Goal: Task Accomplishment & Management: Use online tool/utility

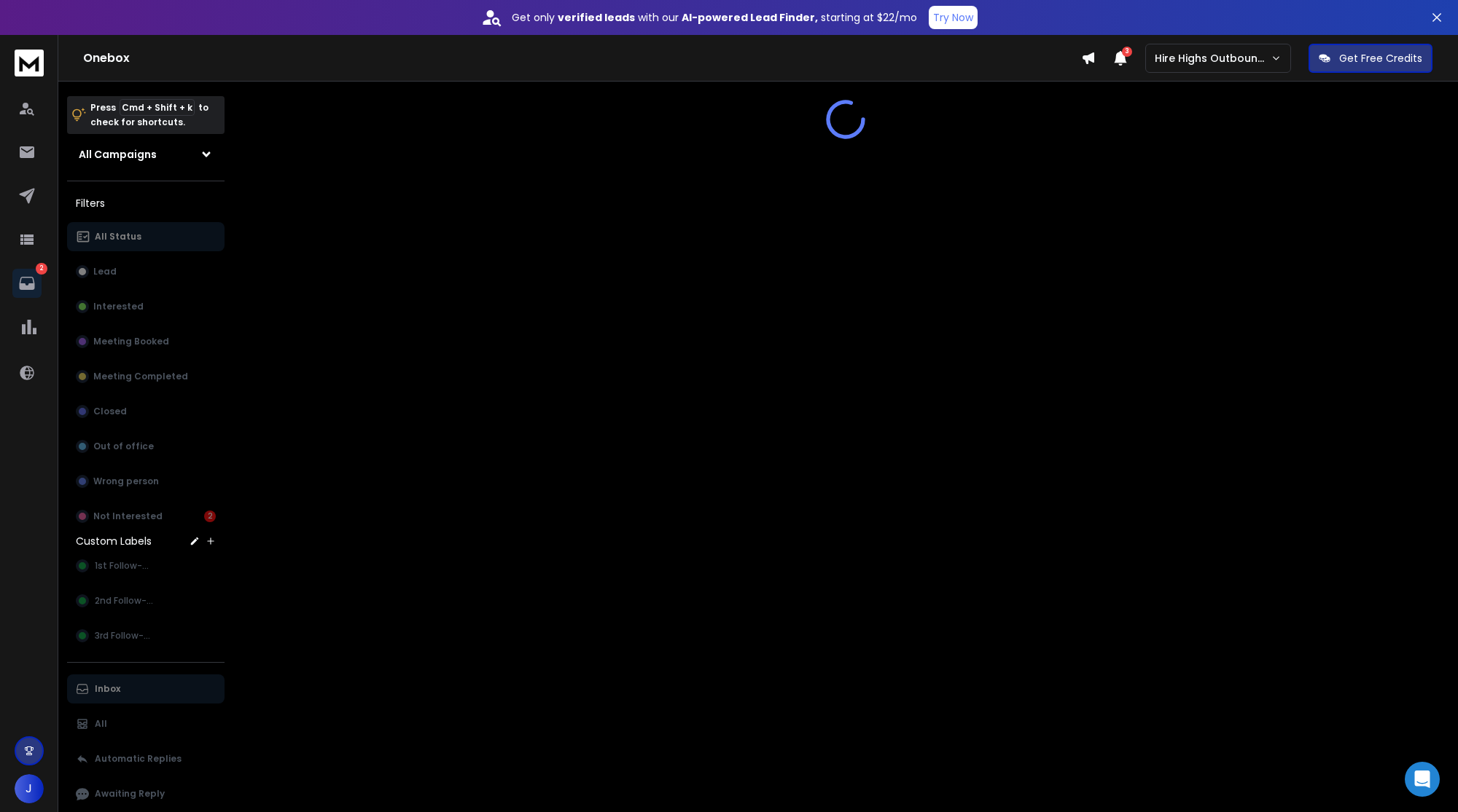
click at [134, 520] on div "All Status Lead Interested Meeting Booked Meeting Completed Closed Out of offic…" at bounding box center [145, 376] width 157 height 309
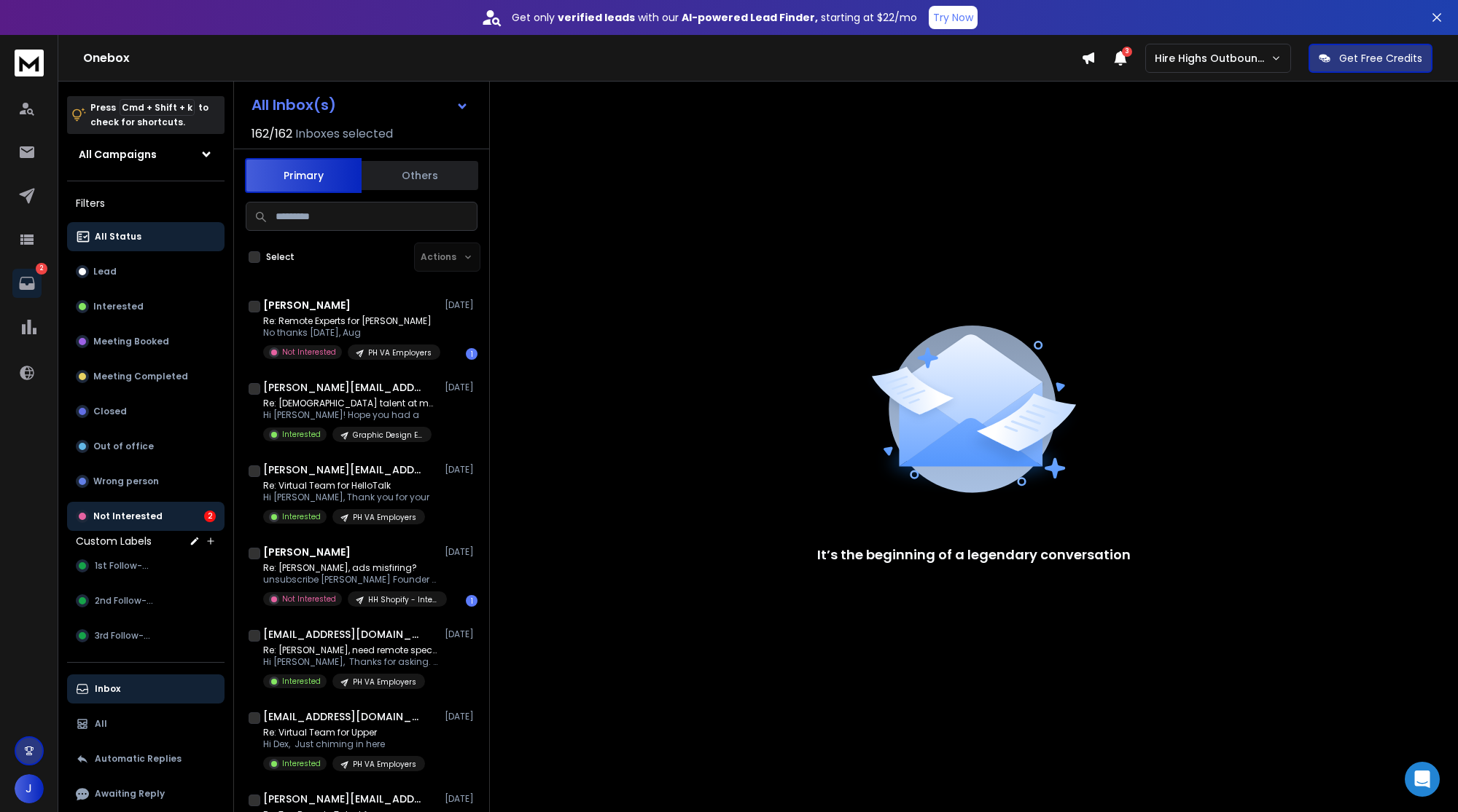
click at [145, 508] on button "Not Interested 2" at bounding box center [145, 516] width 157 height 29
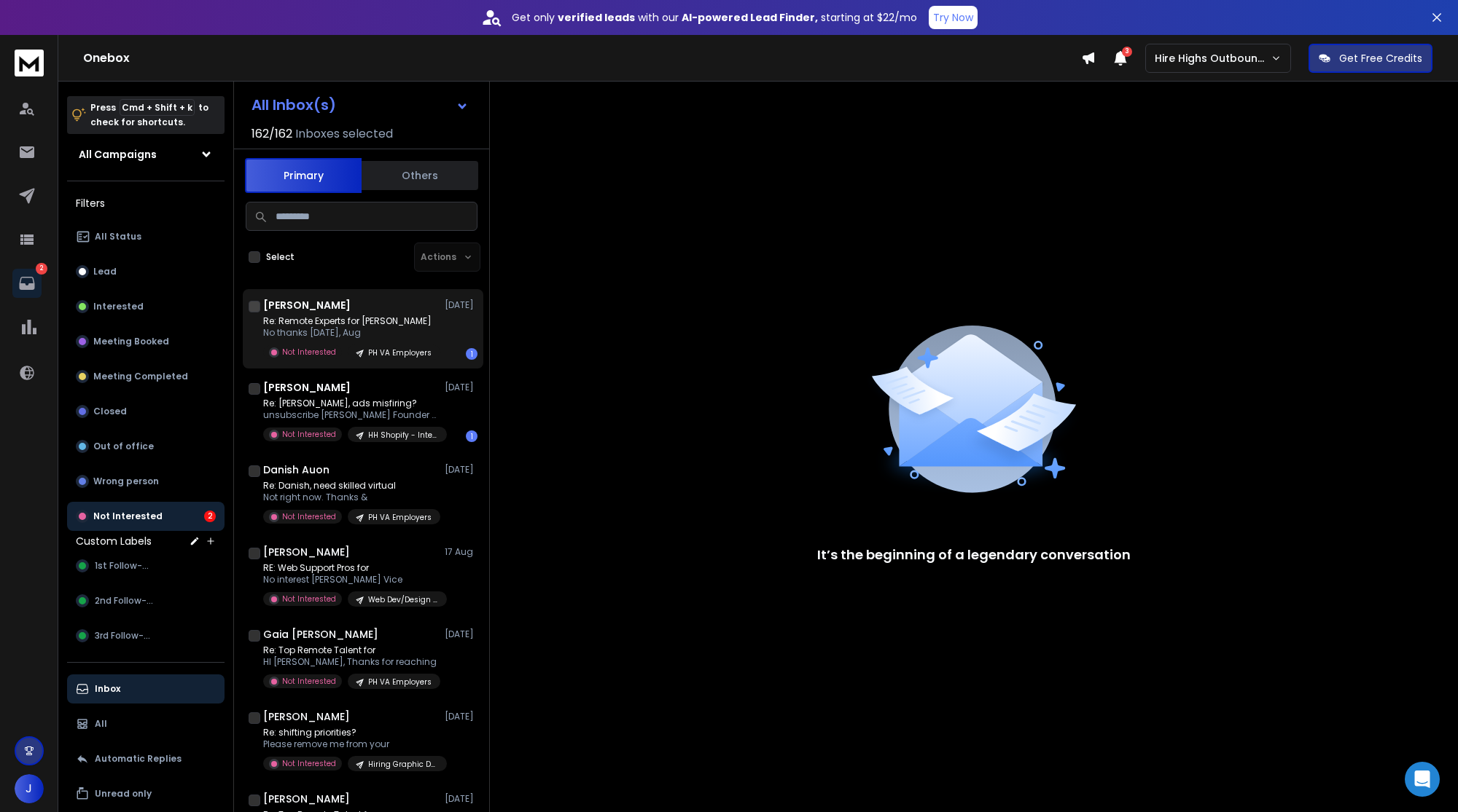
click at [368, 338] on p "No thanks [DATE], Aug" at bounding box center [350, 333] width 175 height 12
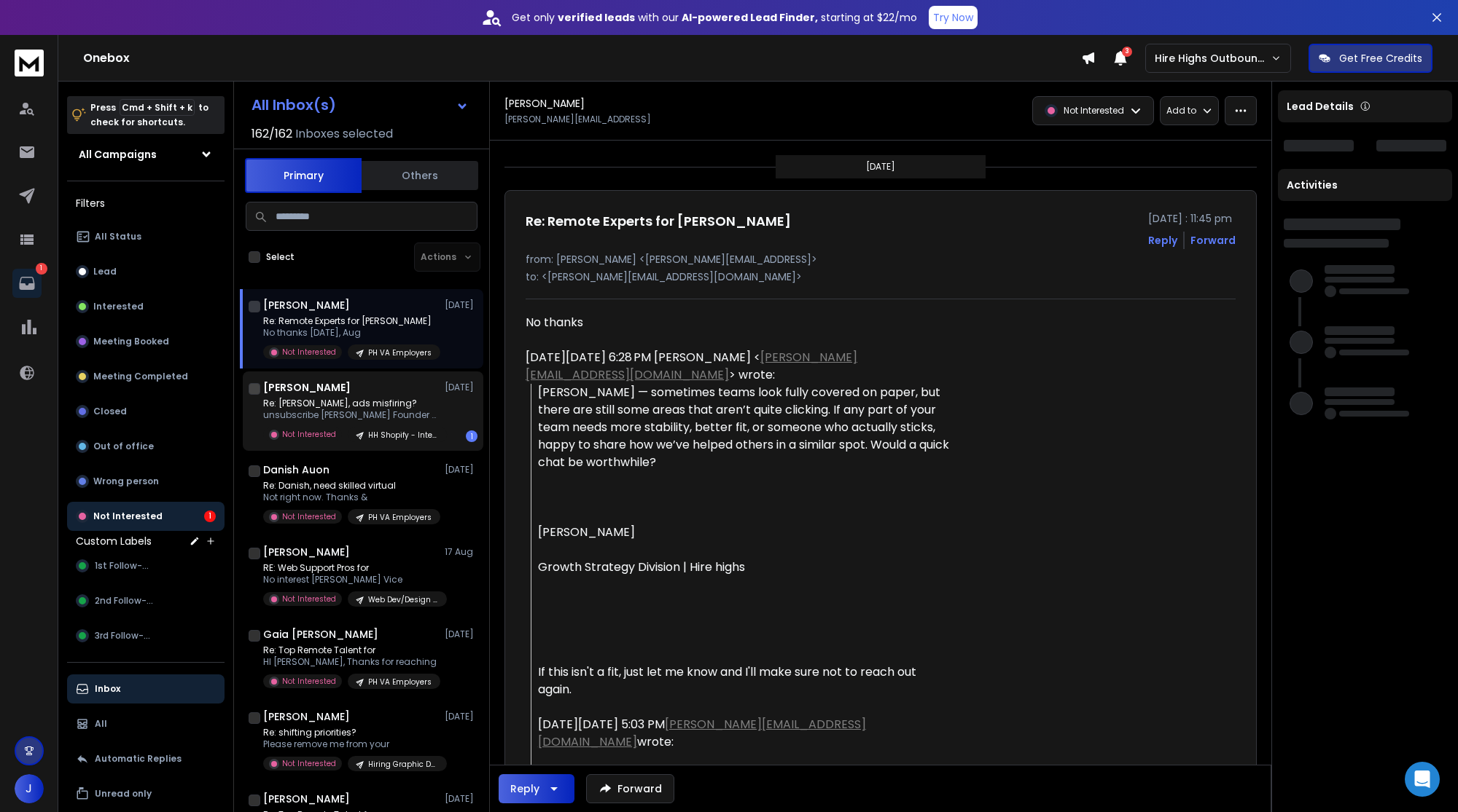
click at [396, 405] on p "Re: [PERSON_NAME], ads misfiring?" at bounding box center [350, 404] width 175 height 12
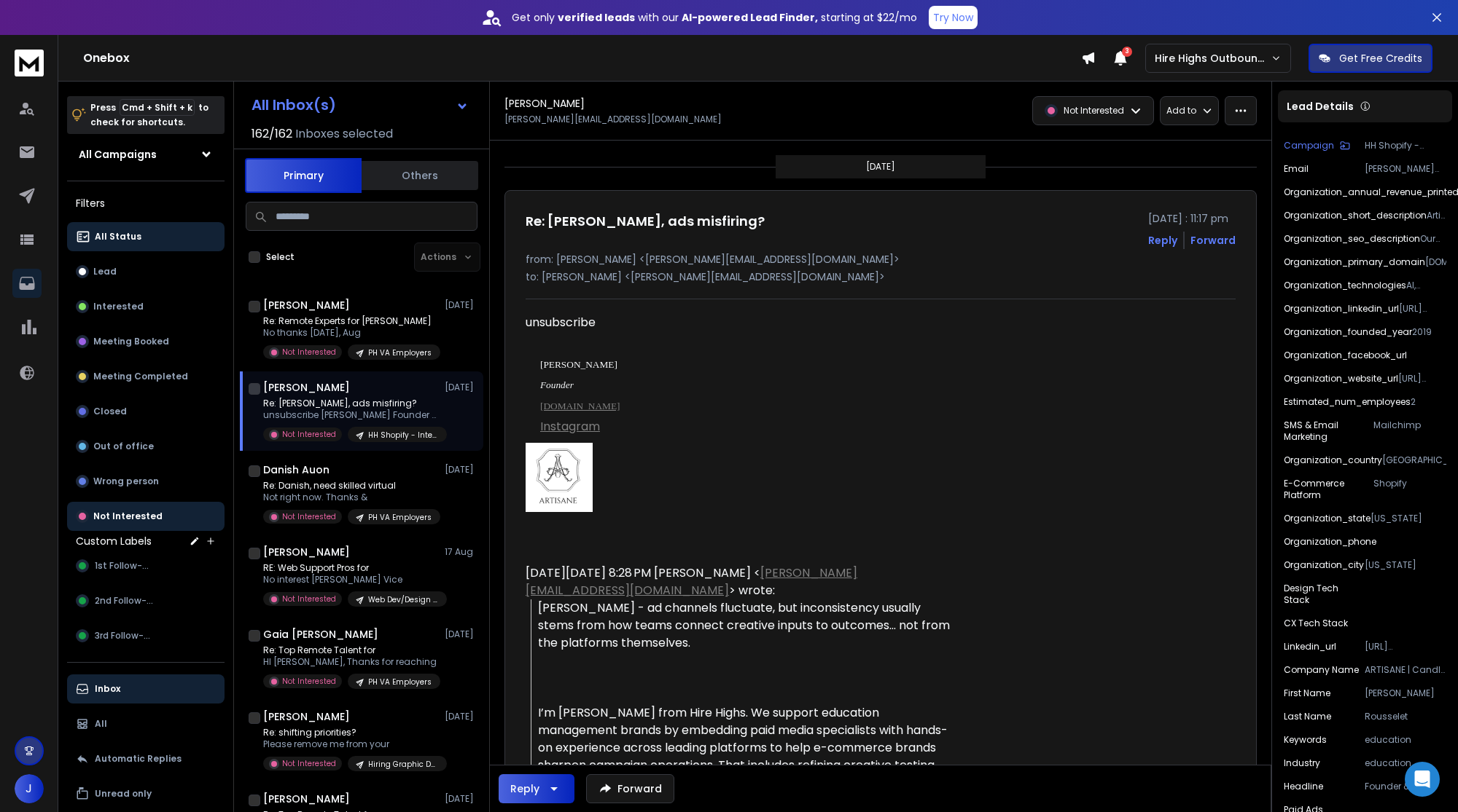
click at [175, 240] on button "All Status" at bounding box center [145, 236] width 157 height 29
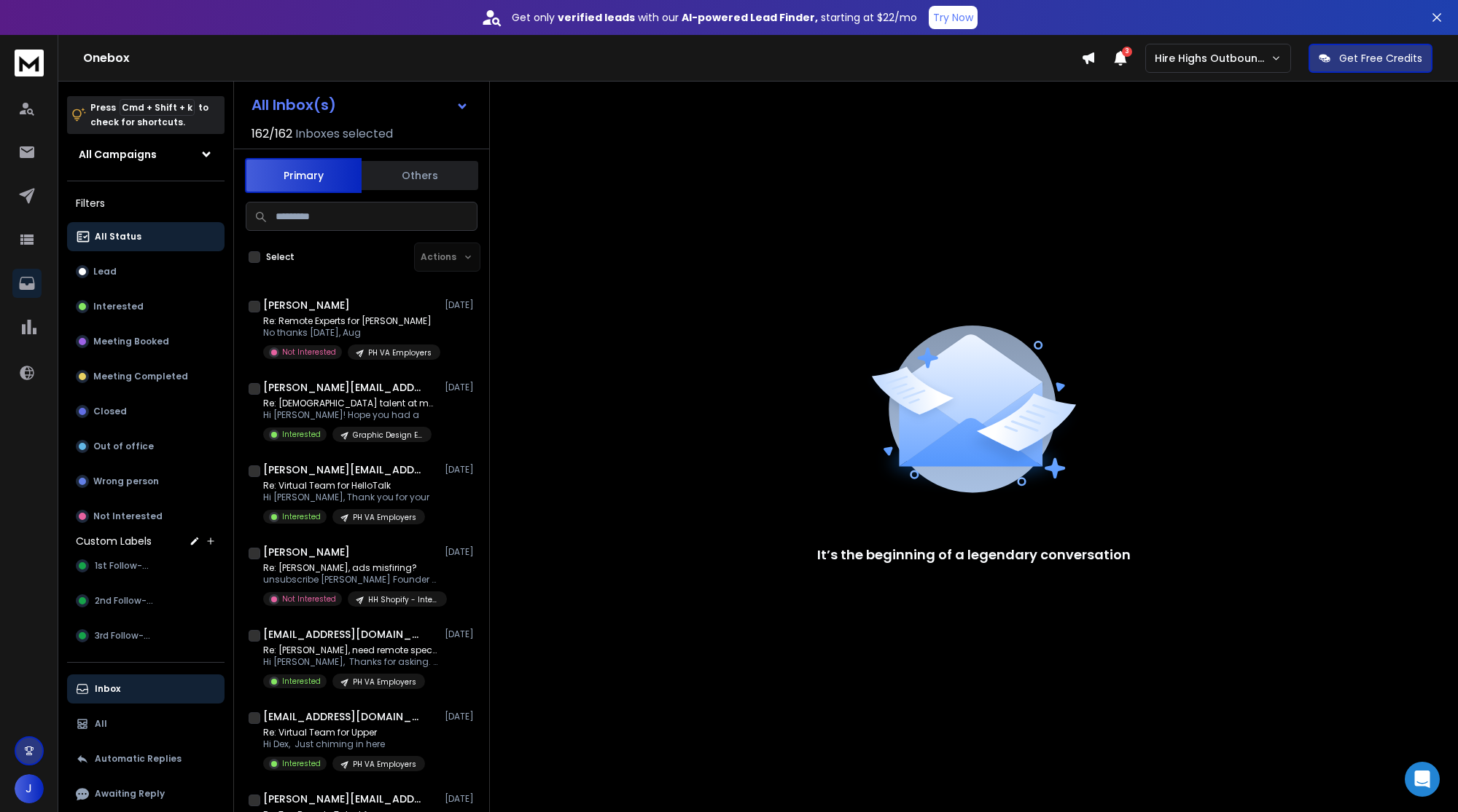
click at [390, 189] on button "Others" at bounding box center [419, 176] width 117 height 32
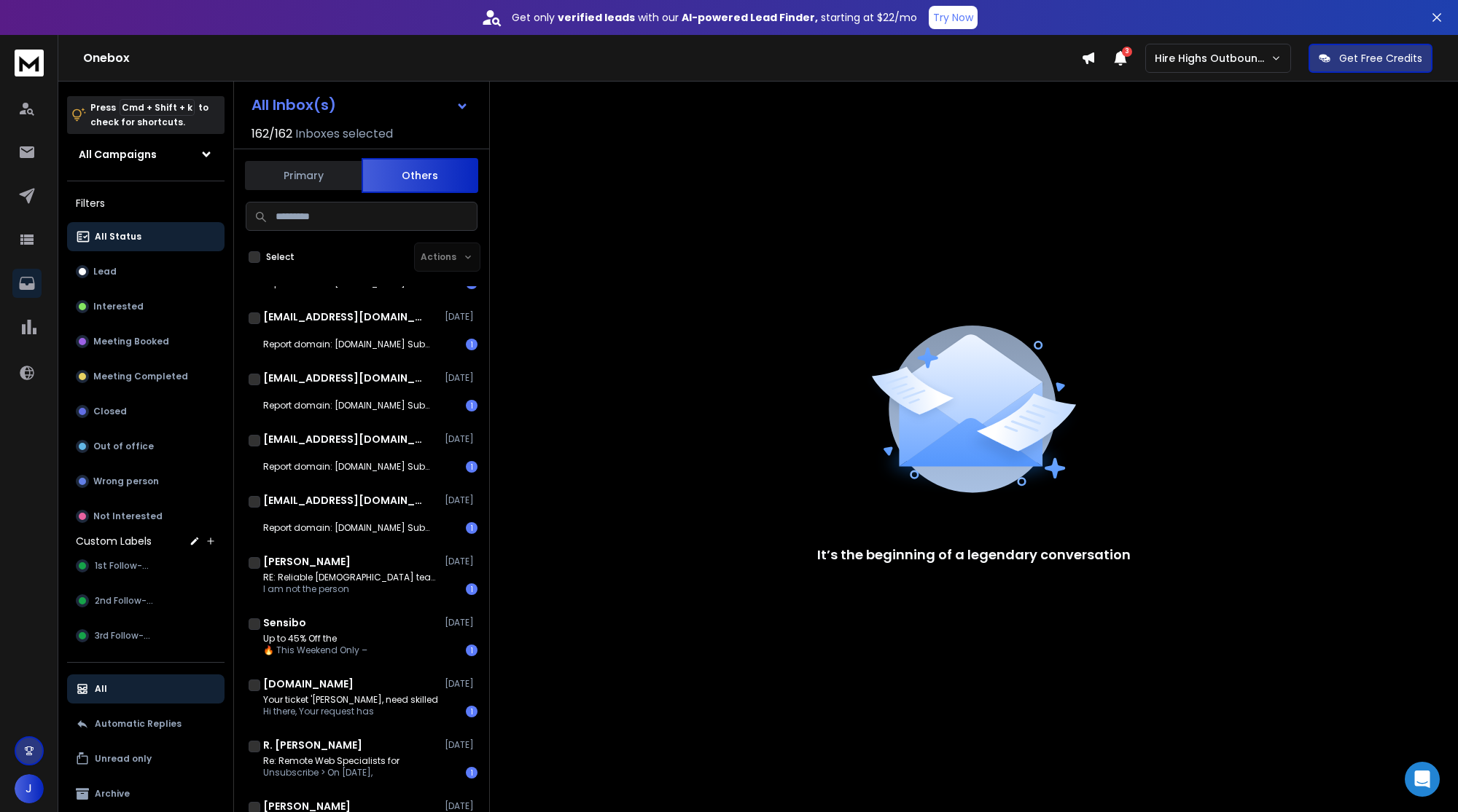
scroll to position [7841, 0]
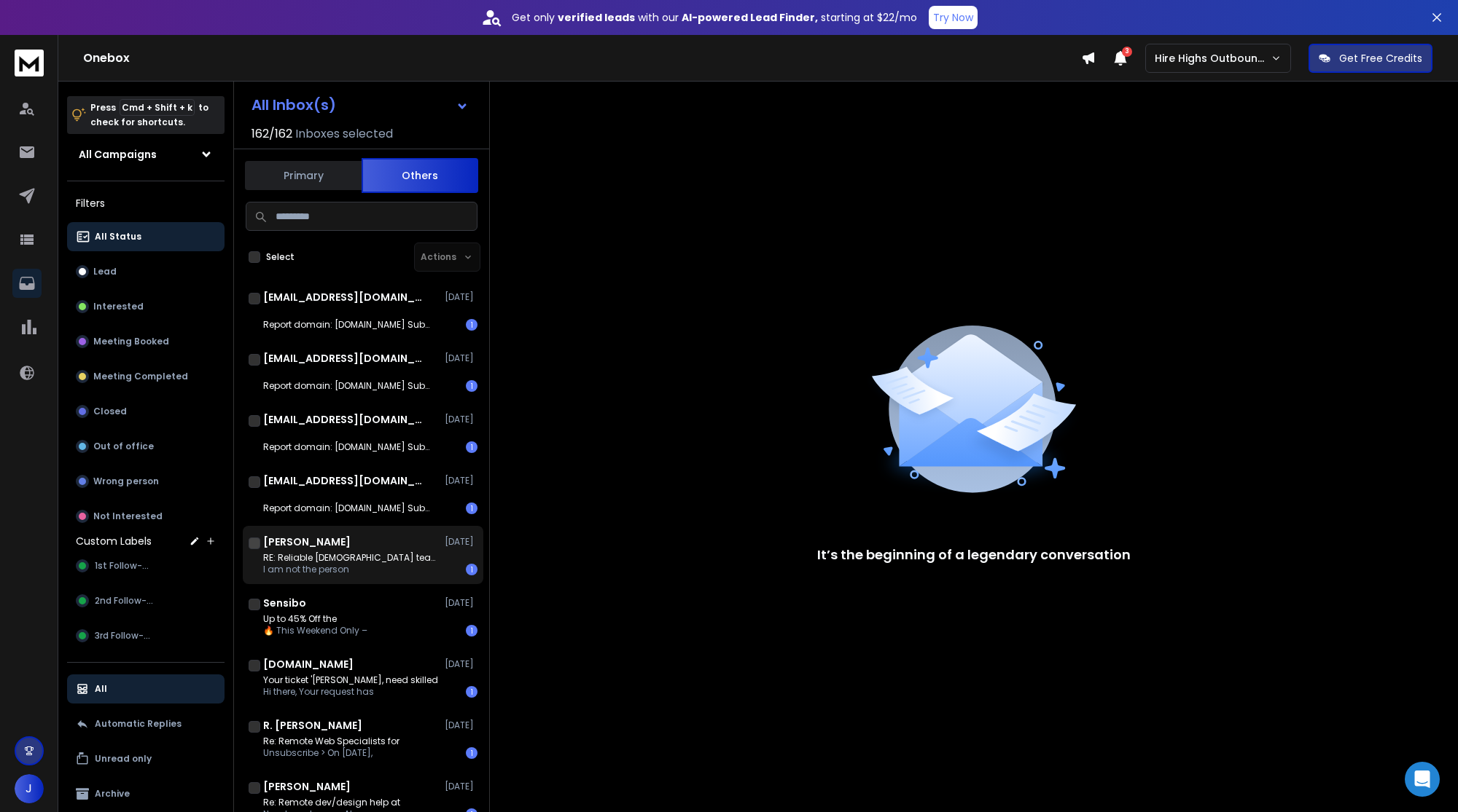
click at [358, 574] on div "[PERSON_NAME] [DATE] RE: Reliable [DEMOGRAPHIC_DATA] teams at I am not the pers…" at bounding box center [362, 555] width 241 height 59
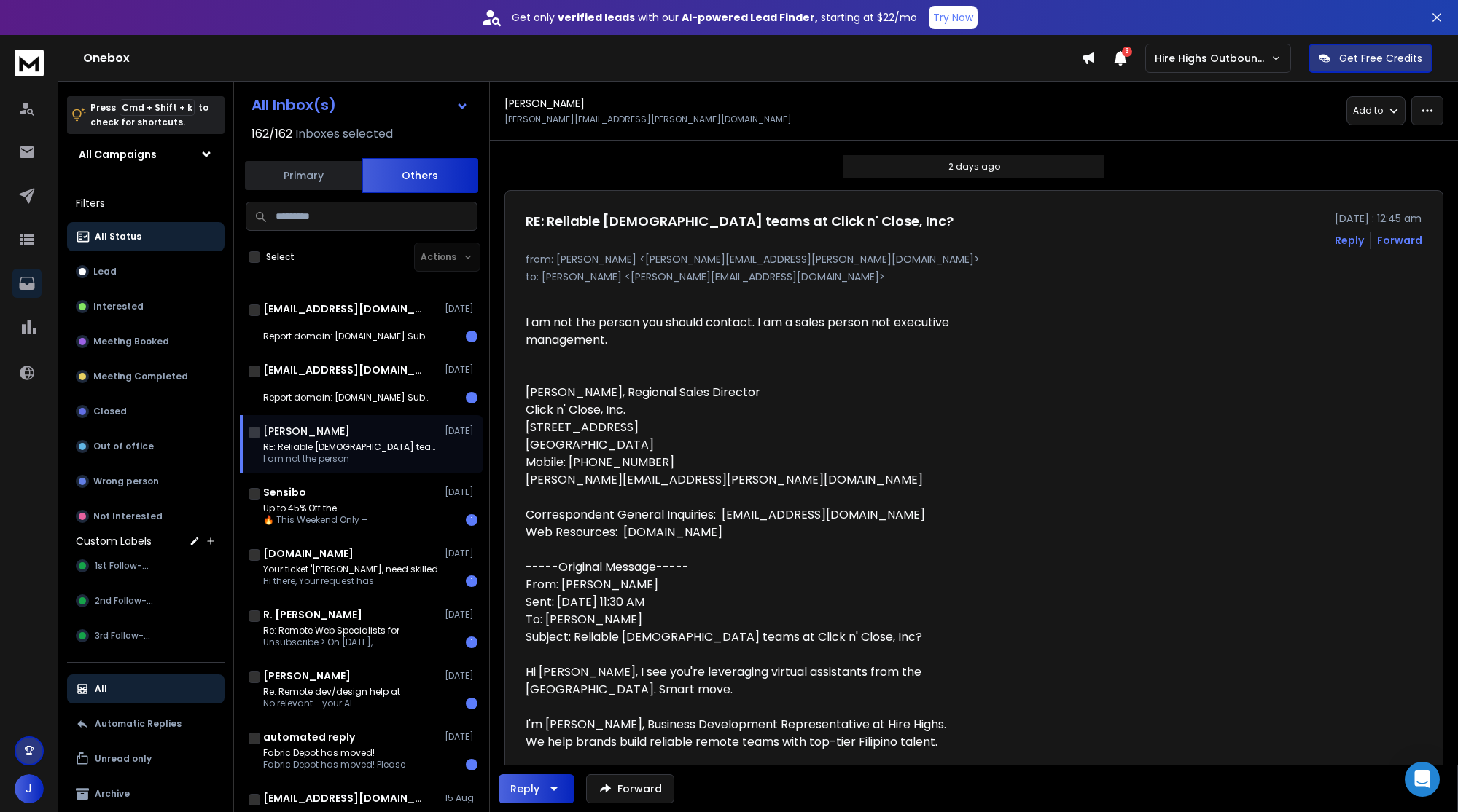
scroll to position [7969, 0]
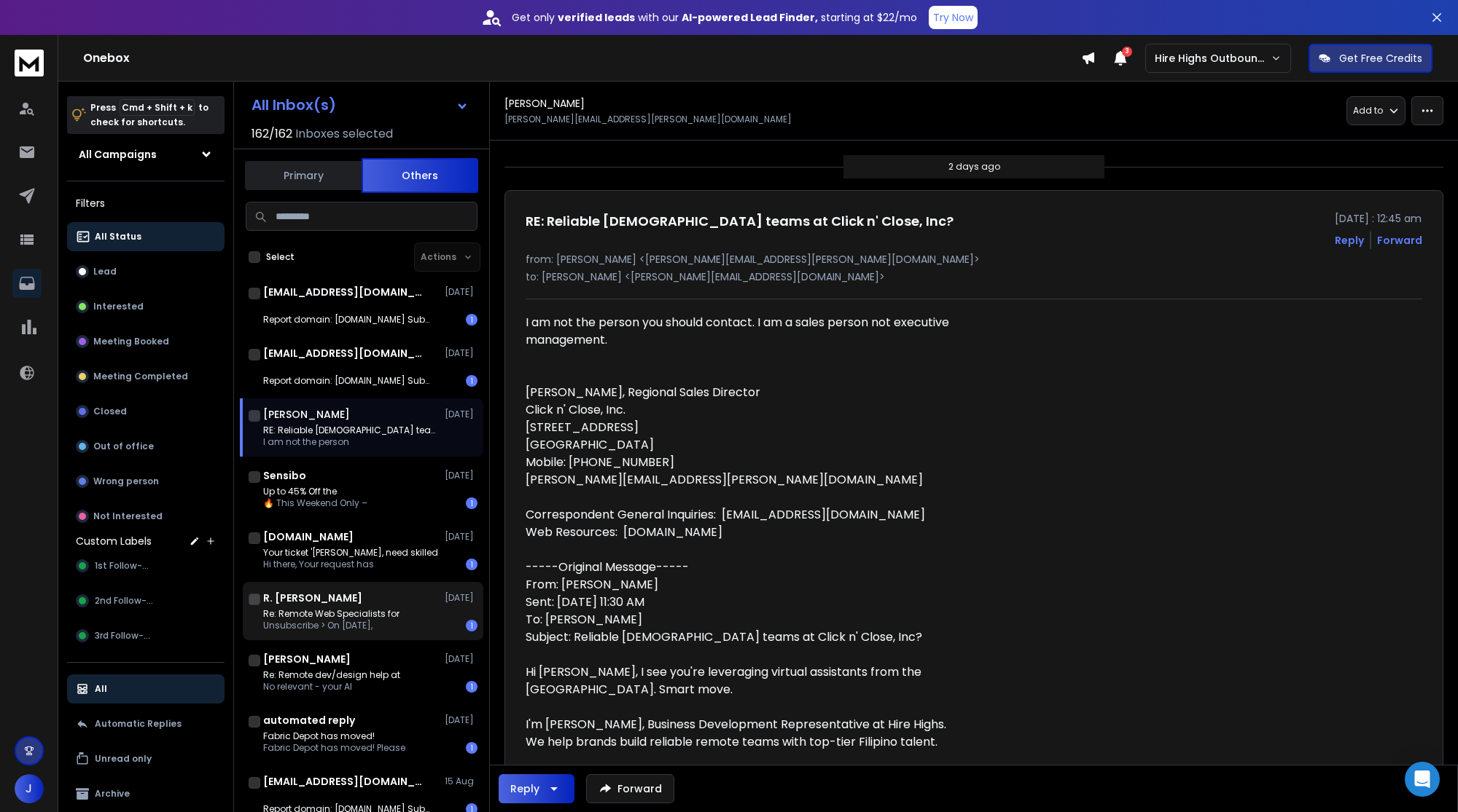
click at [389, 605] on div "R. [PERSON_NAME] [DATE] Re: Remote Web Specialists for Unsubscribe > On [DATE],…" at bounding box center [370, 611] width 214 height 41
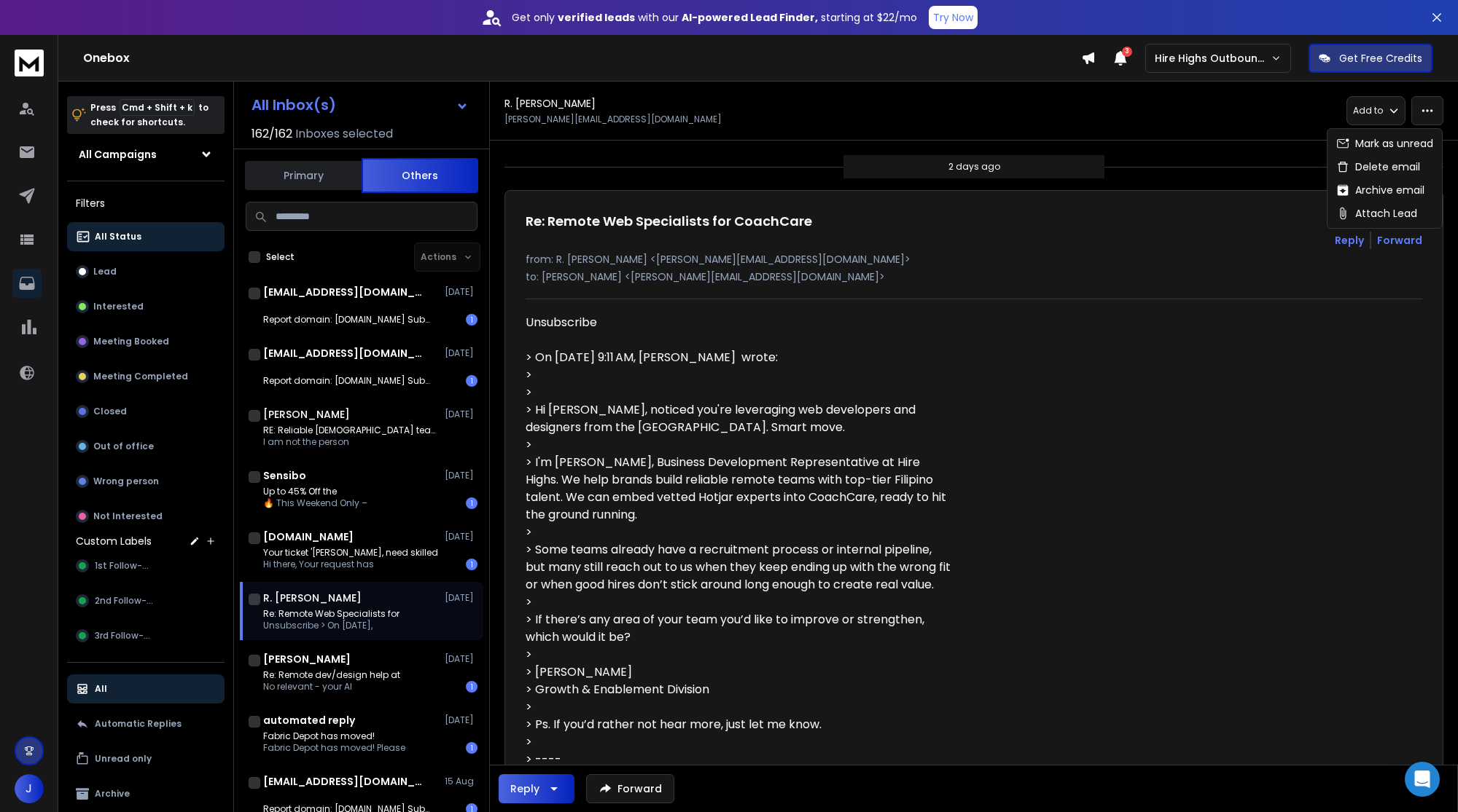
click at [1421, 114] on icon "button" at bounding box center [1427, 111] width 13 height 13
click at [1372, 208] on div "Attach Lead" at bounding box center [1375, 213] width 81 height 14
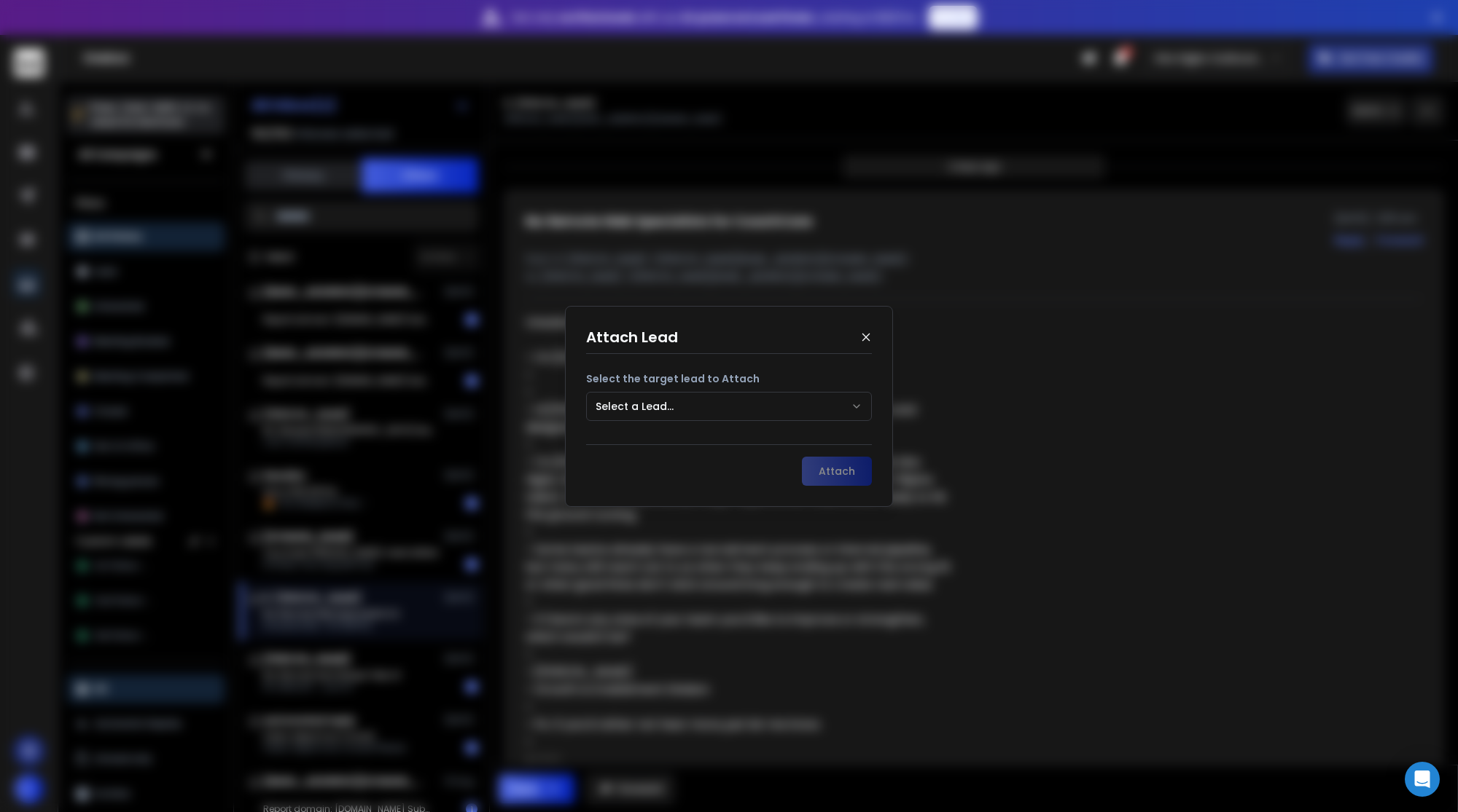
click at [719, 399] on button "Select a Lead..." at bounding box center [729, 406] width 286 height 29
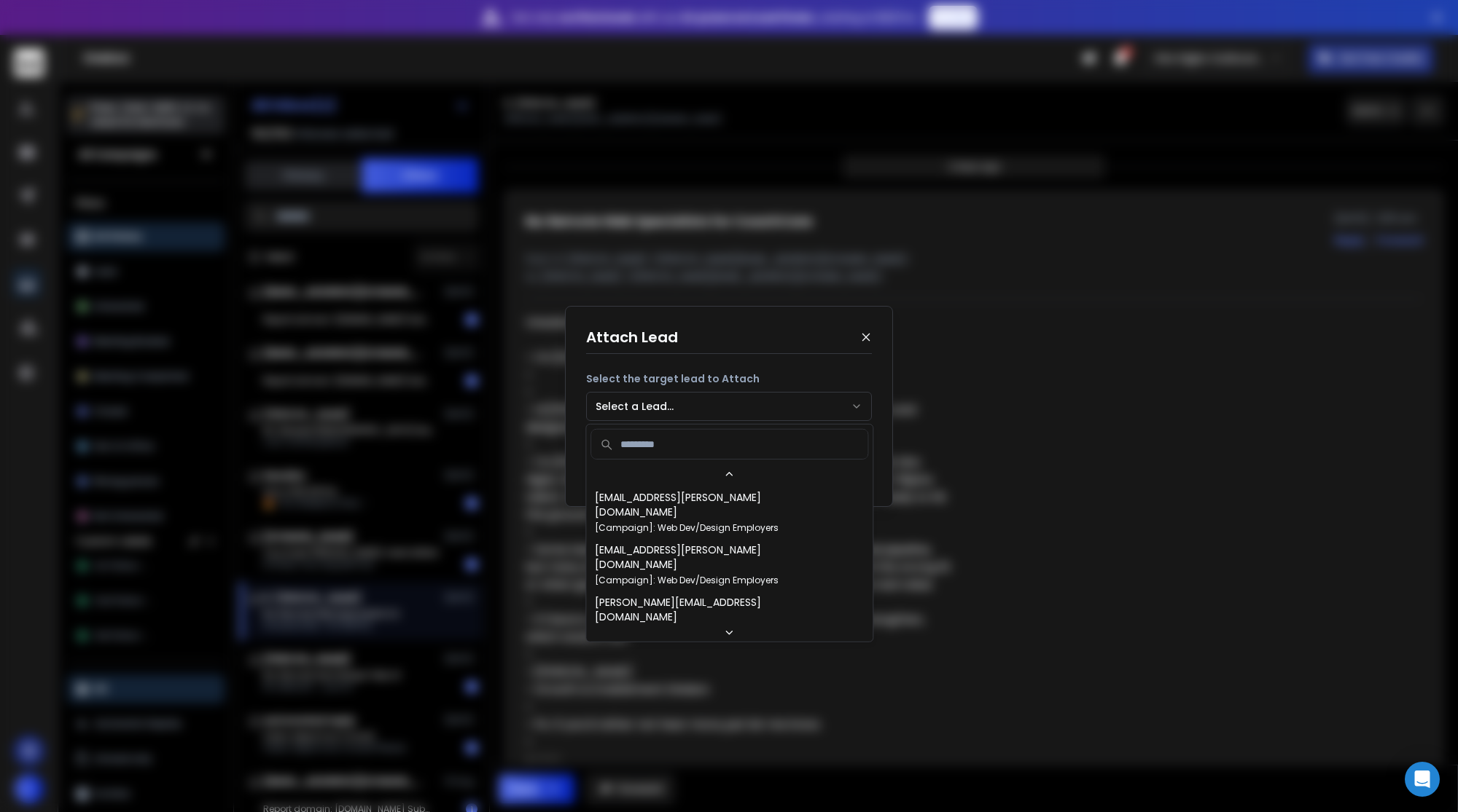
scroll to position [49, 0]
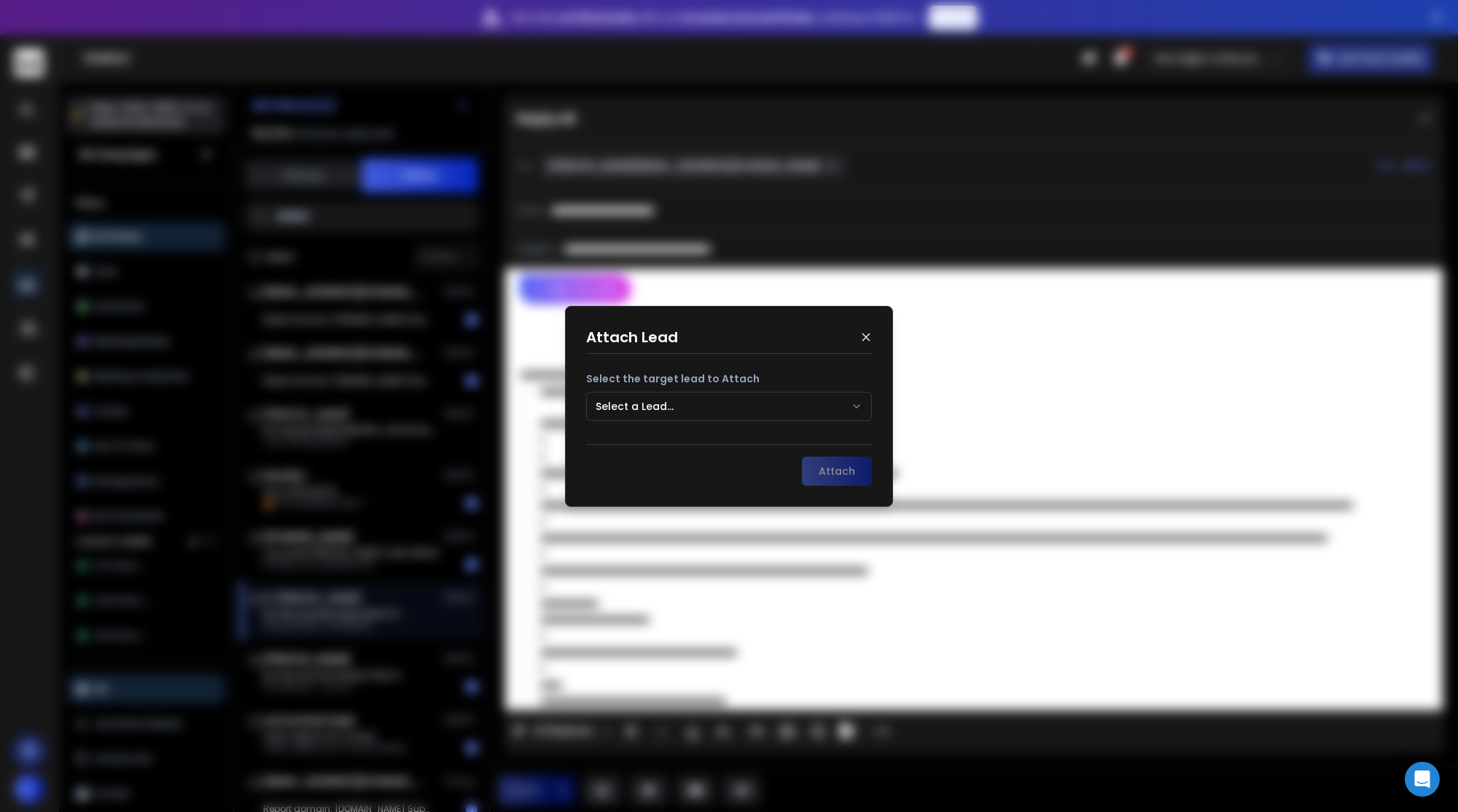
click at [698, 407] on button "Select a Lead..." at bounding box center [729, 406] width 286 height 29
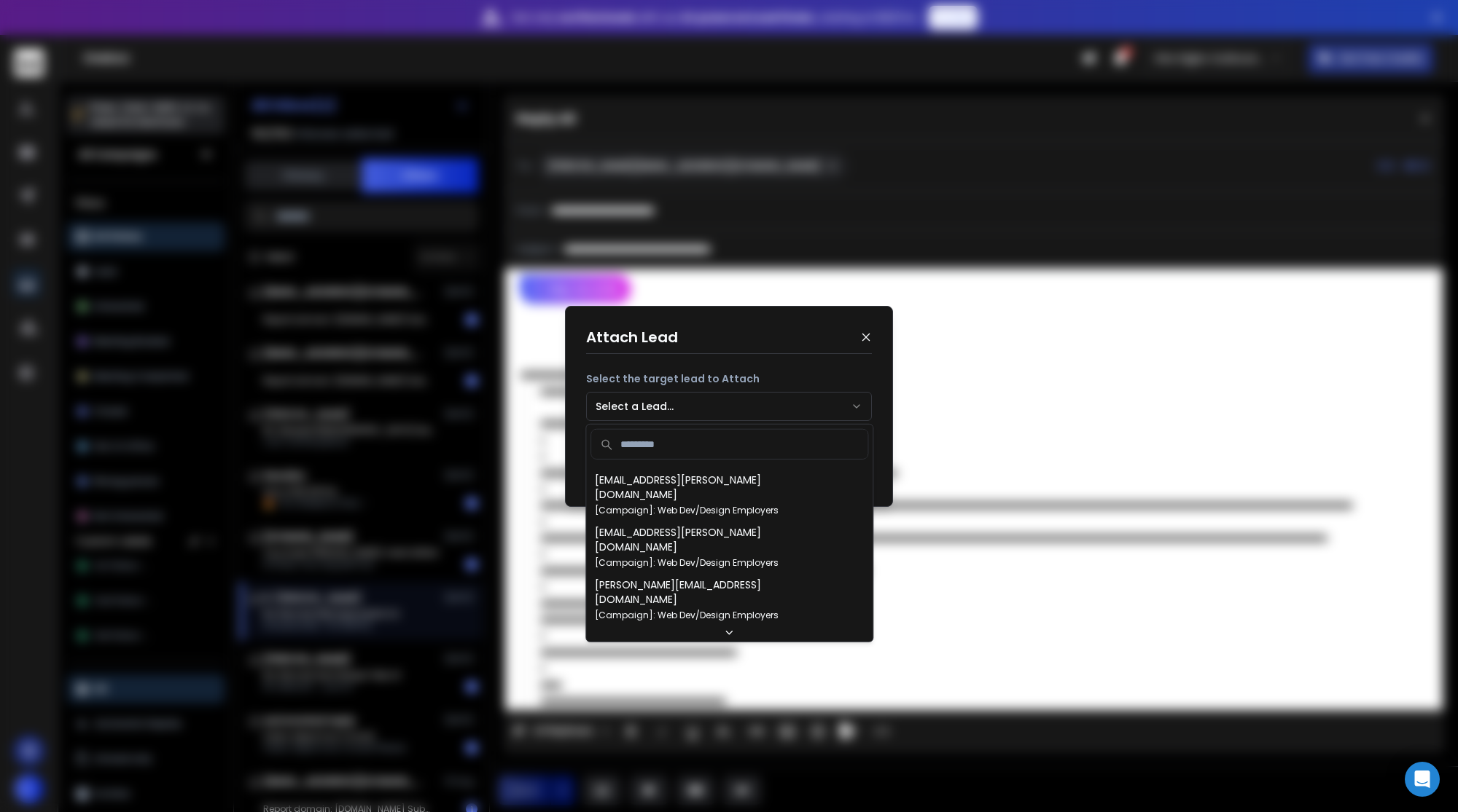
click at [698, 435] on input at bounding box center [729, 445] width 276 height 29
type input "******"
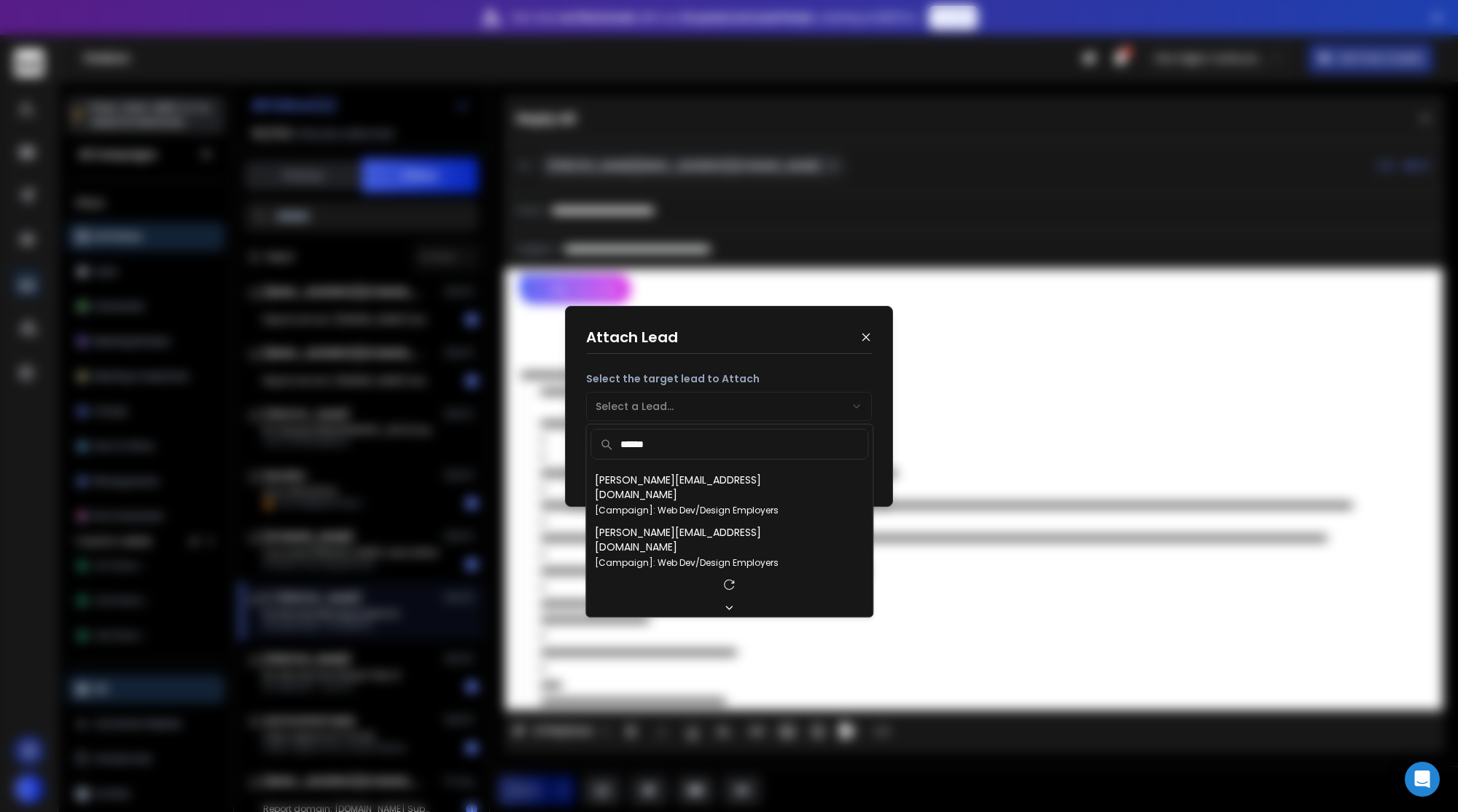
click at [699, 444] on input "******" at bounding box center [729, 445] width 276 height 29
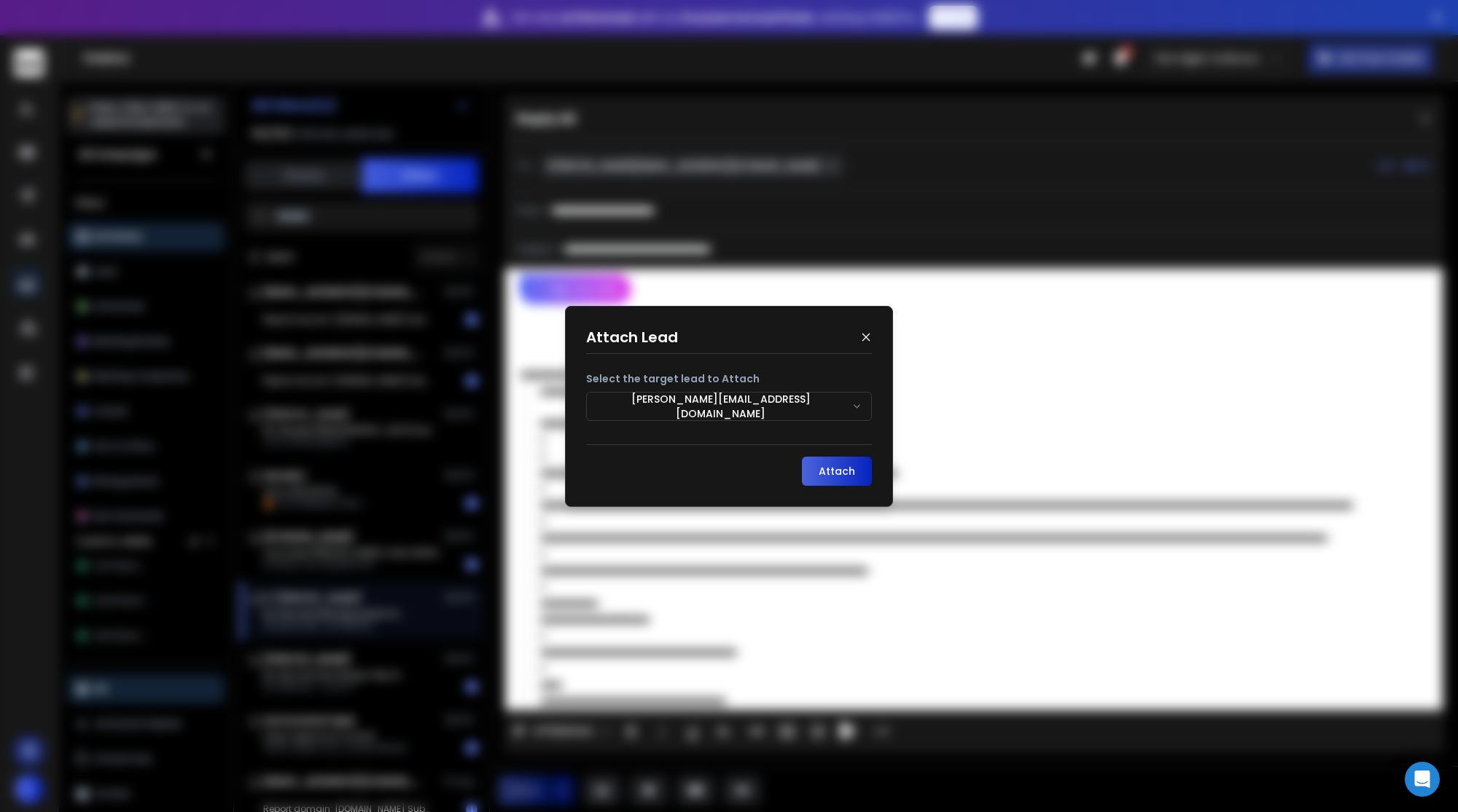
click at [839, 477] on button "Attach" at bounding box center [836, 471] width 70 height 29
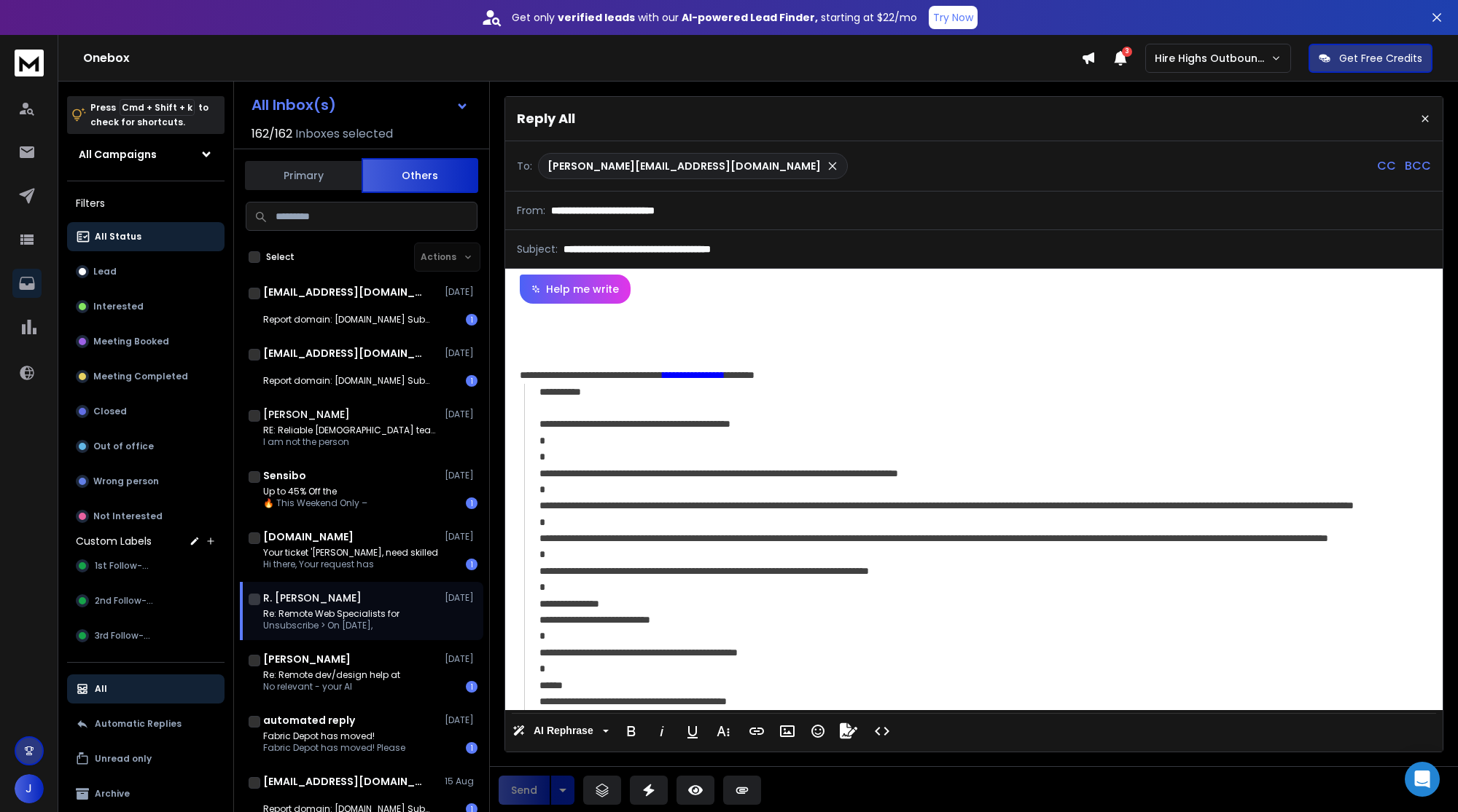
click at [362, 598] on div "R. [PERSON_NAME] [DATE]" at bounding box center [370, 598] width 214 height 14
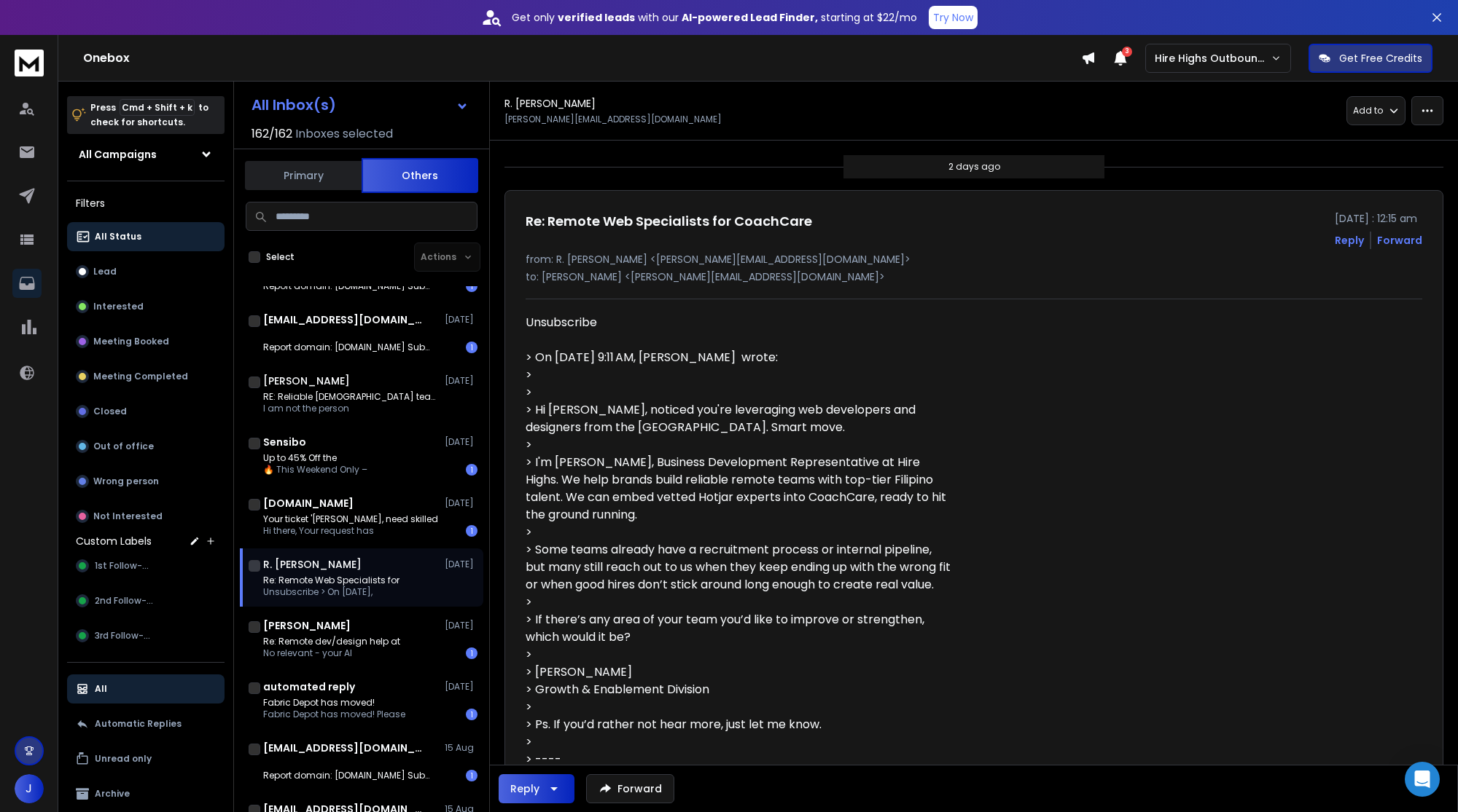
scroll to position [8004, 0]
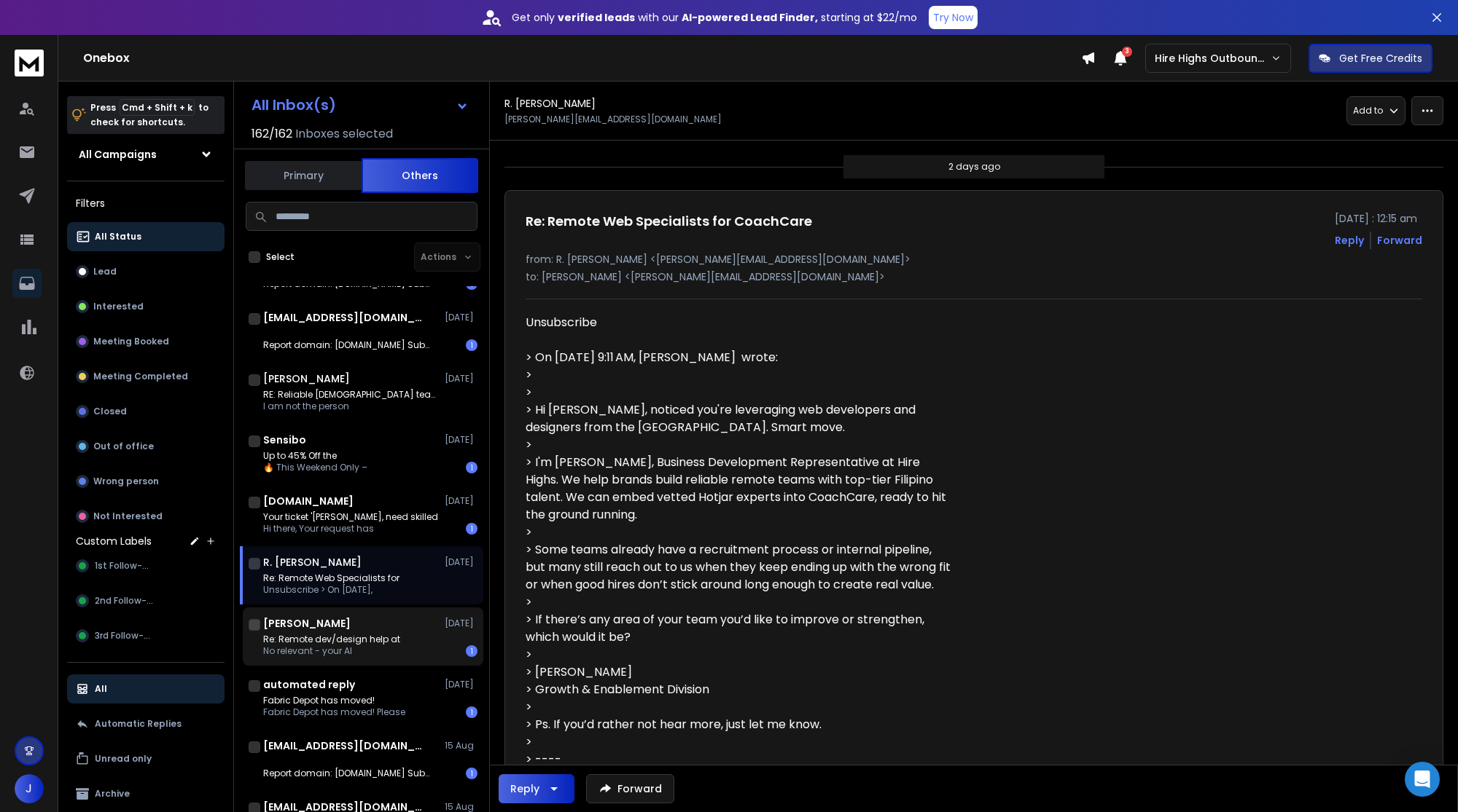
click at [362, 616] on div "[PERSON_NAME] [DATE]" at bounding box center [370, 623] width 214 height 14
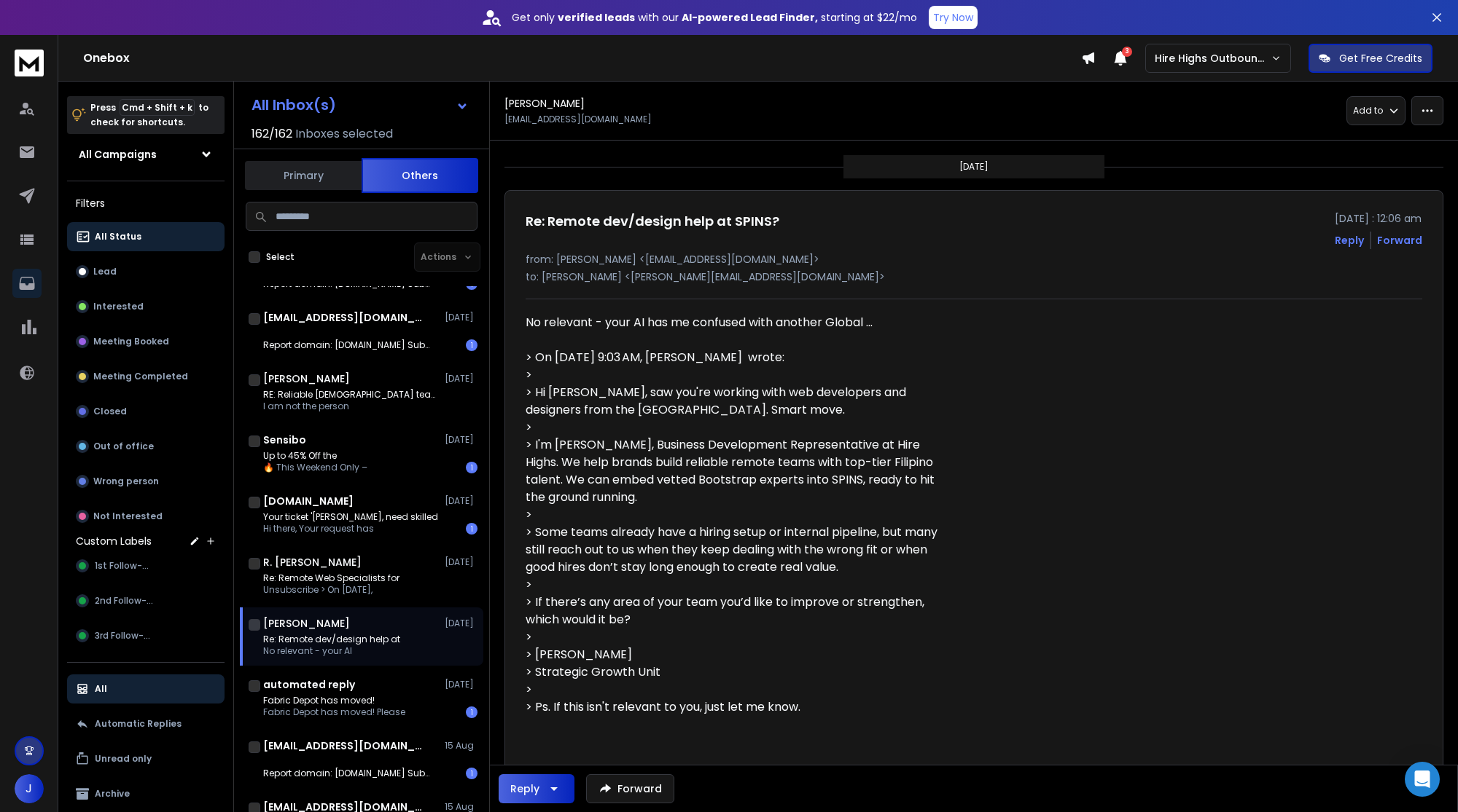
click at [1430, 119] on button "button" at bounding box center [1427, 111] width 32 height 29
click at [1379, 209] on div "Attach Lead" at bounding box center [1375, 213] width 81 height 14
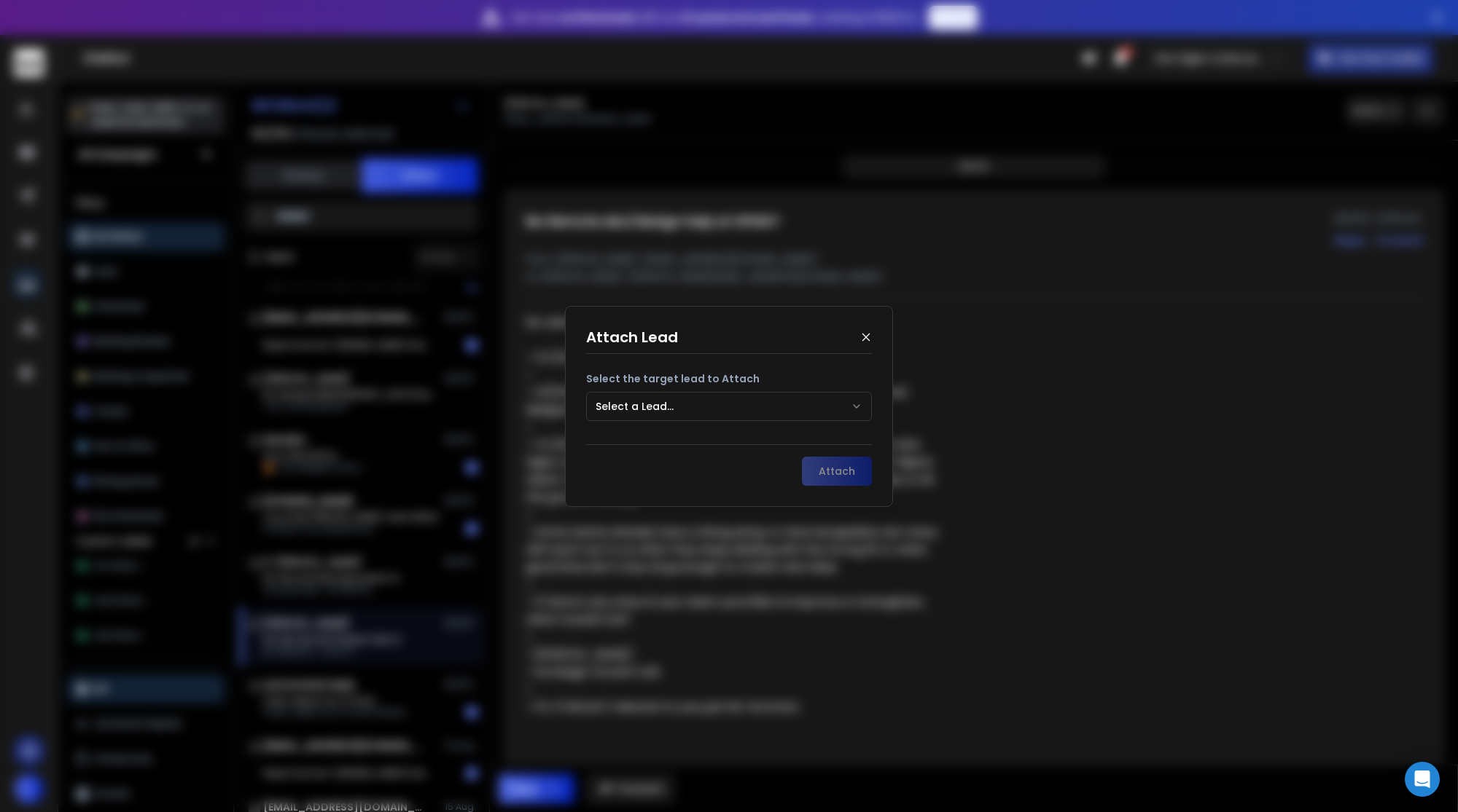
click at [654, 415] on button "Select a Lead..." at bounding box center [729, 406] width 286 height 29
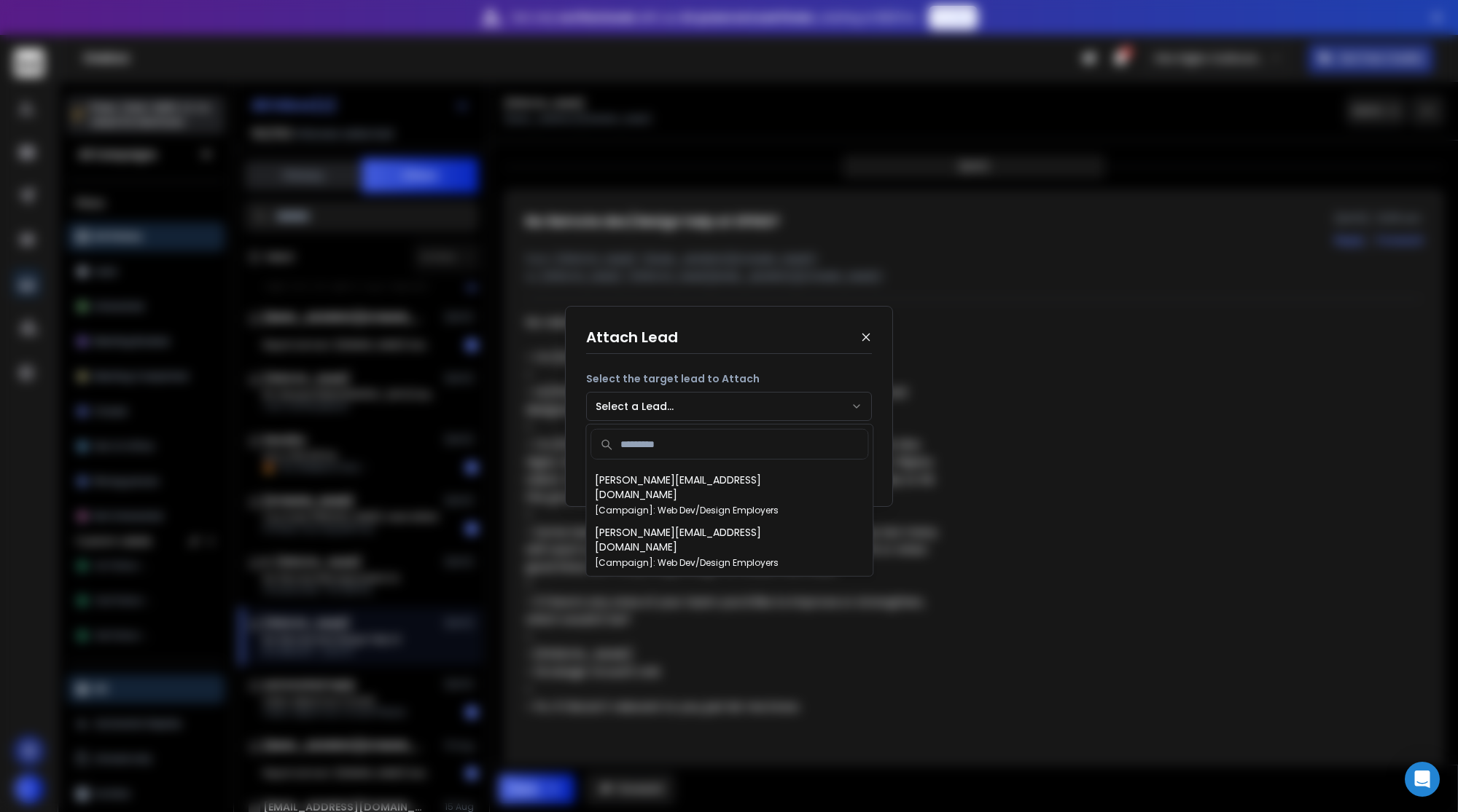
click at [670, 448] on input at bounding box center [729, 445] width 276 height 29
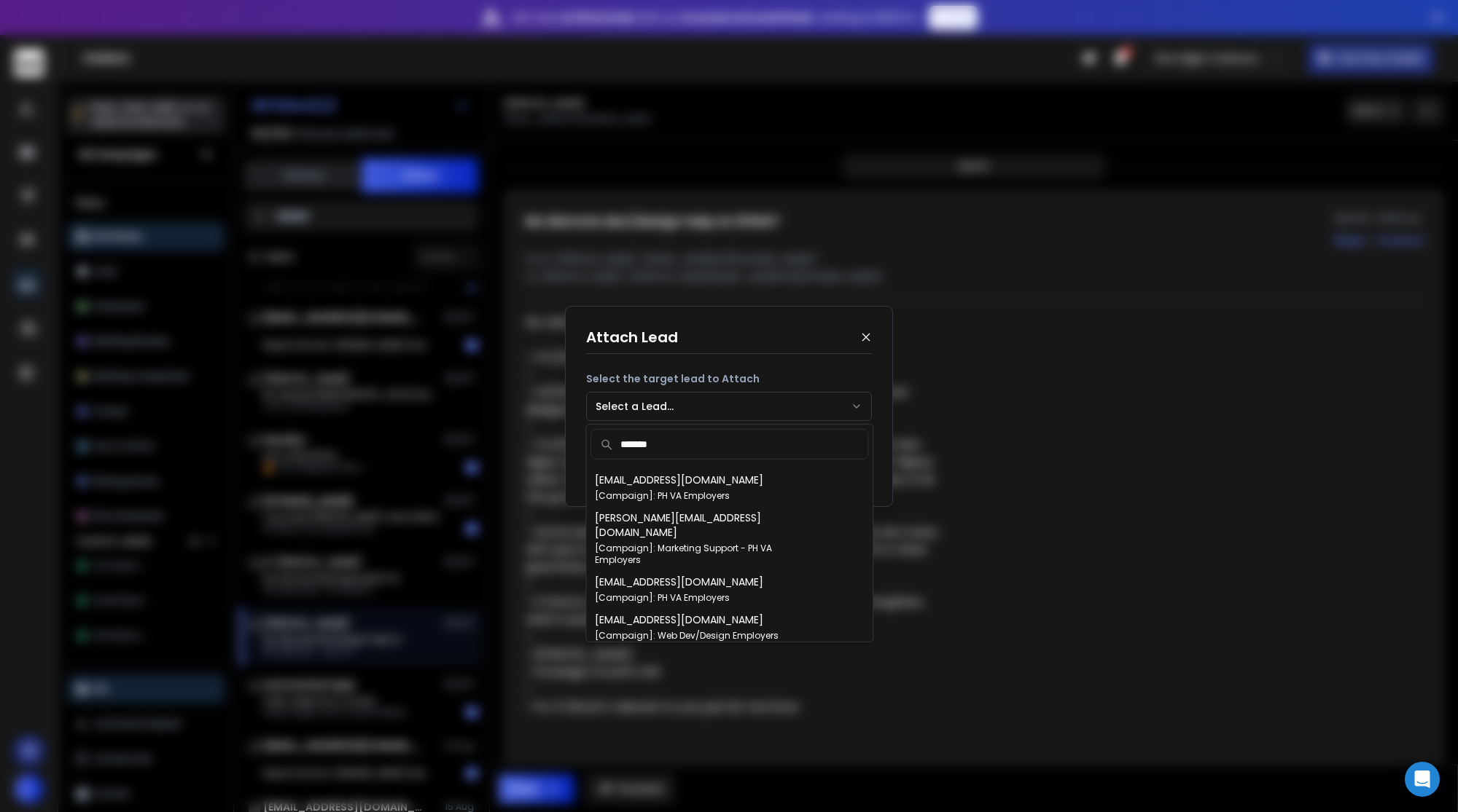
click at [680, 447] on input "*******" at bounding box center [729, 445] width 276 height 29
type input "**********"
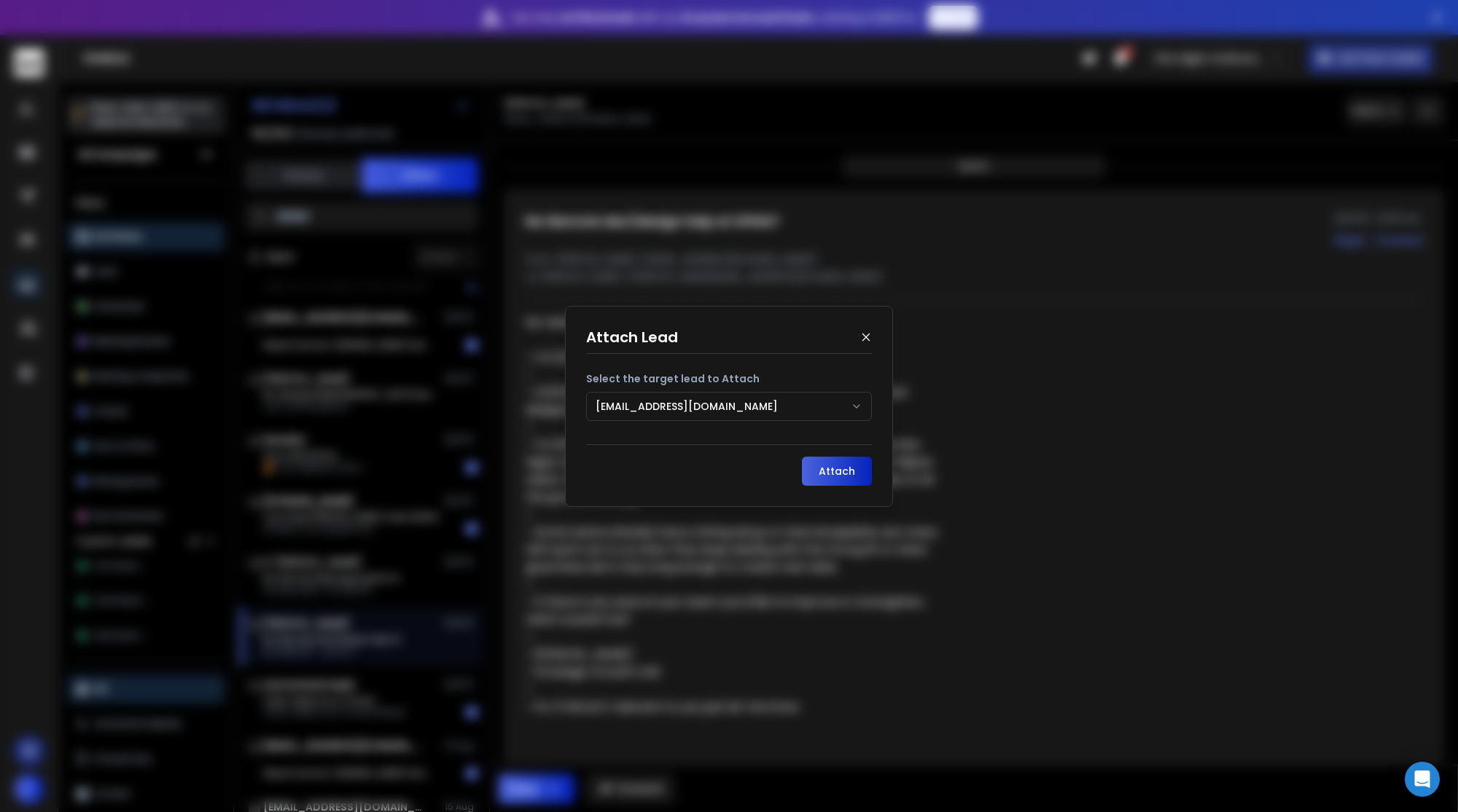
click at [854, 460] on button "Attach" at bounding box center [836, 471] width 70 height 29
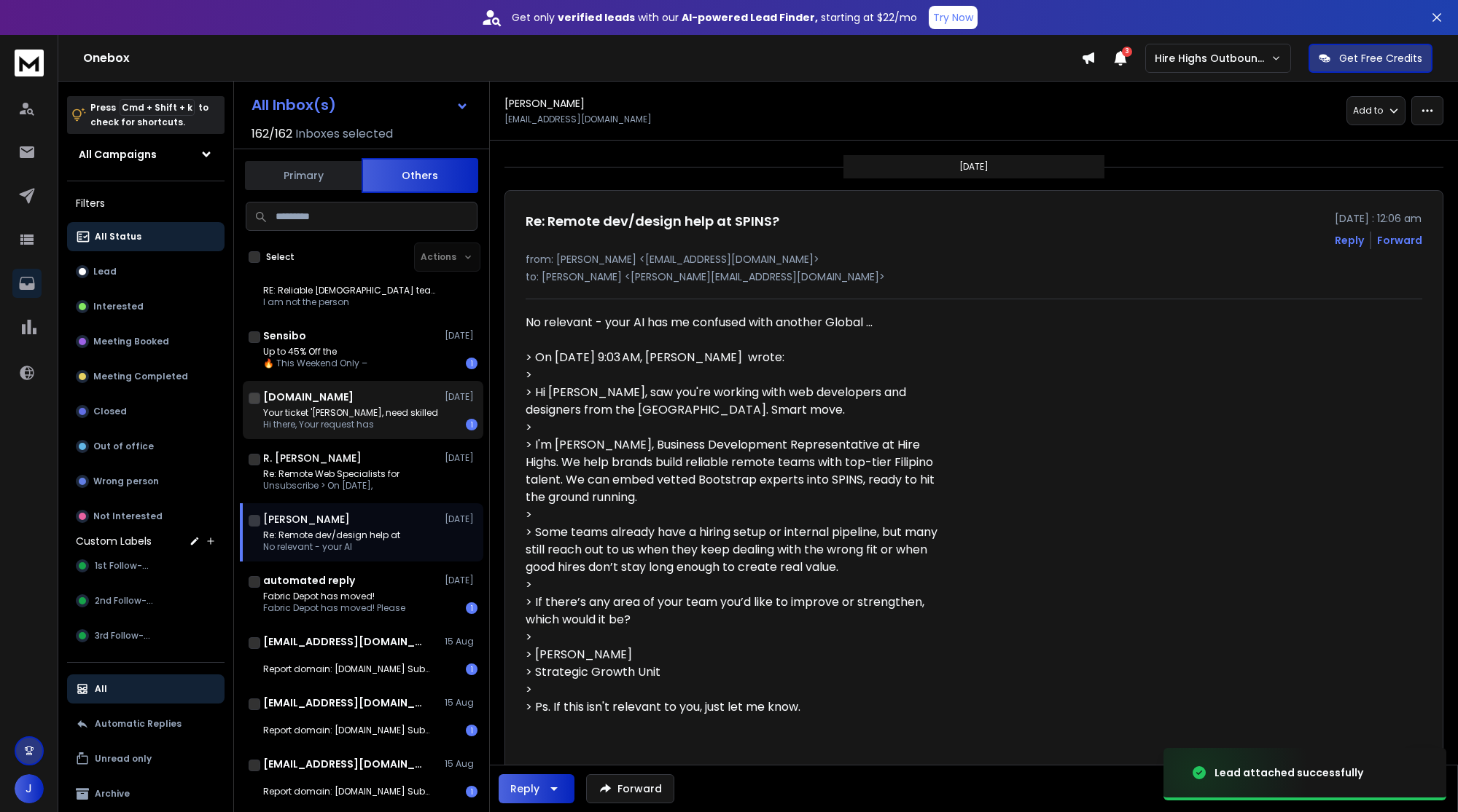
scroll to position [8132, 0]
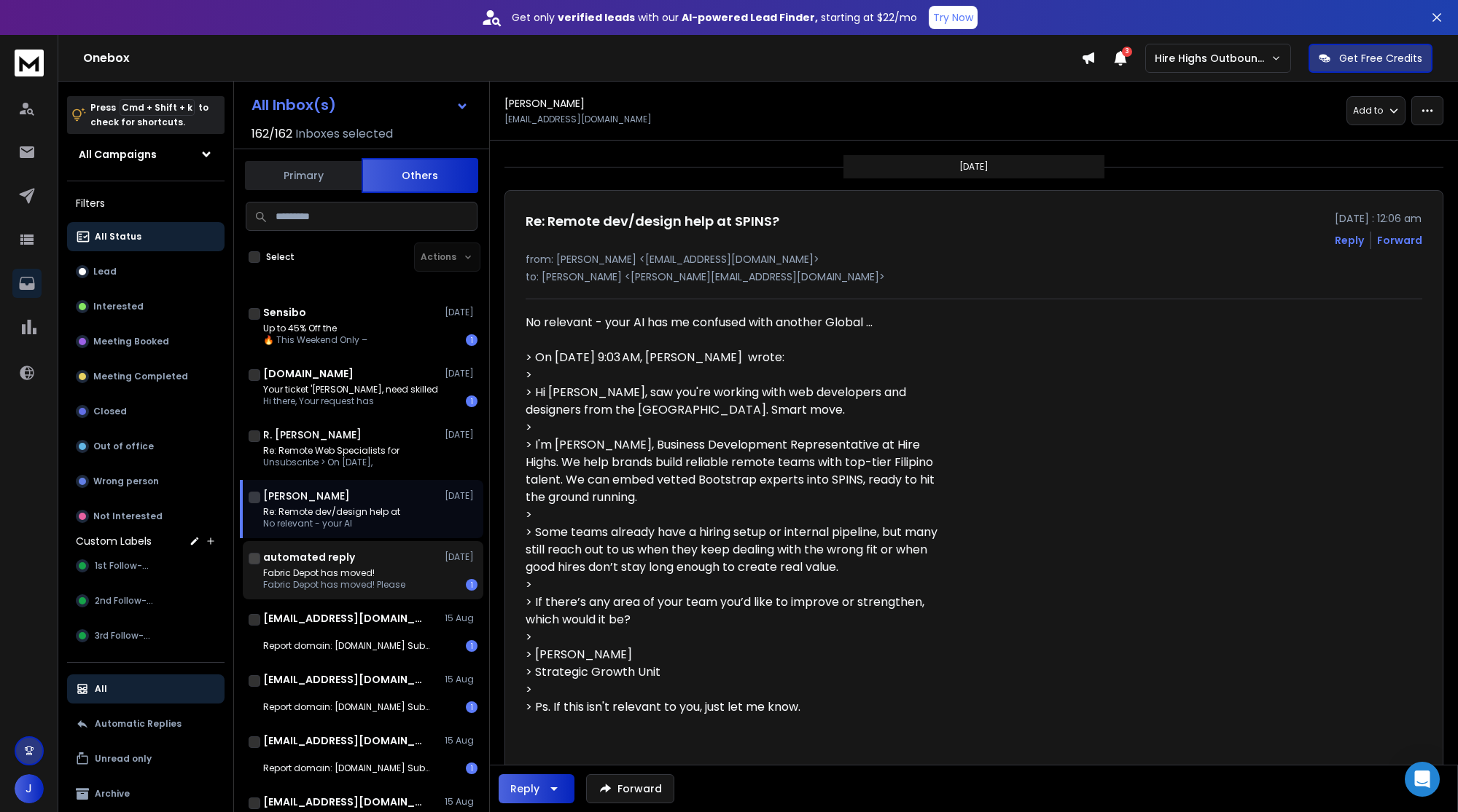
click at [378, 558] on div "automated reply [DATE]" at bounding box center [370, 557] width 214 height 14
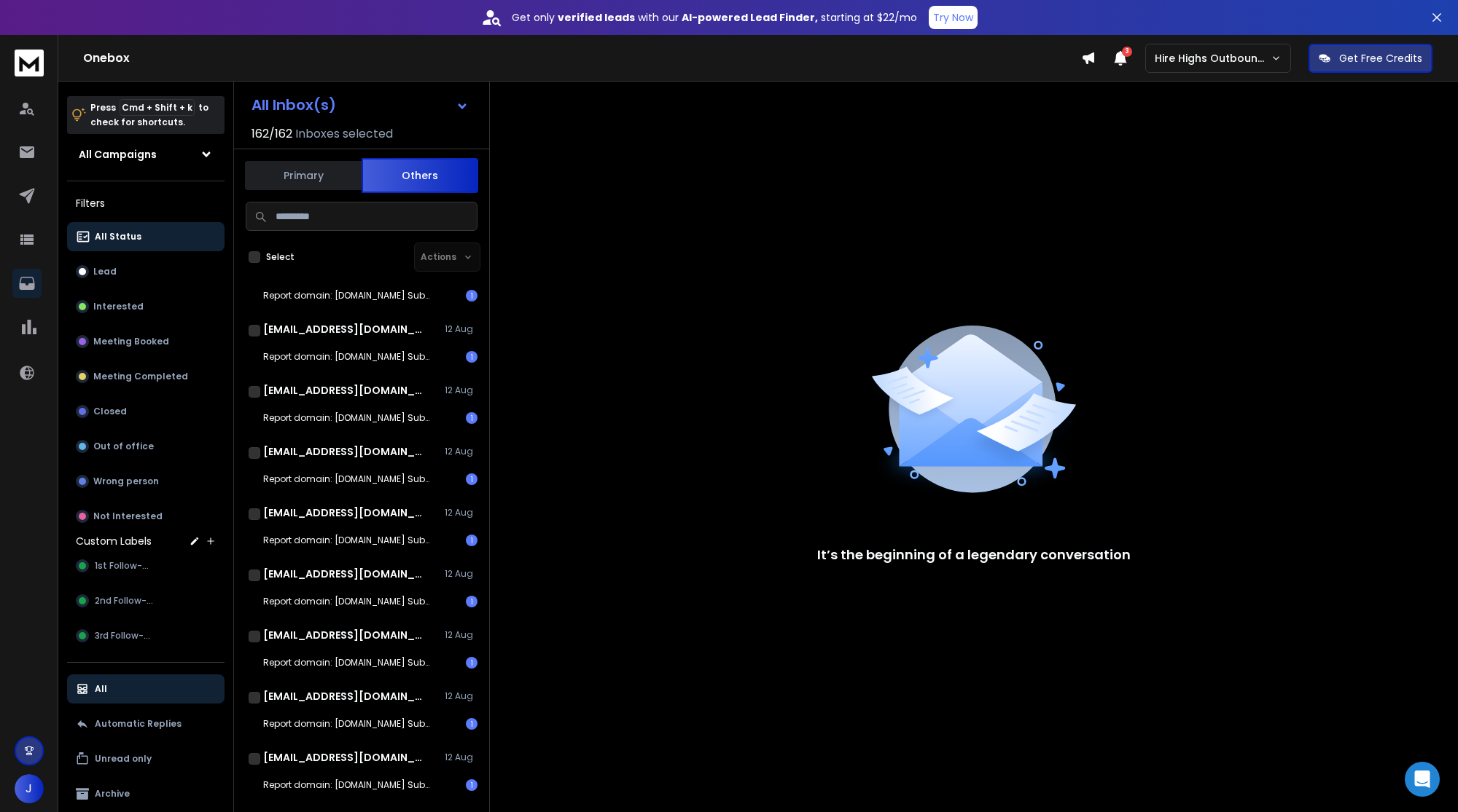
scroll to position [10024, 0]
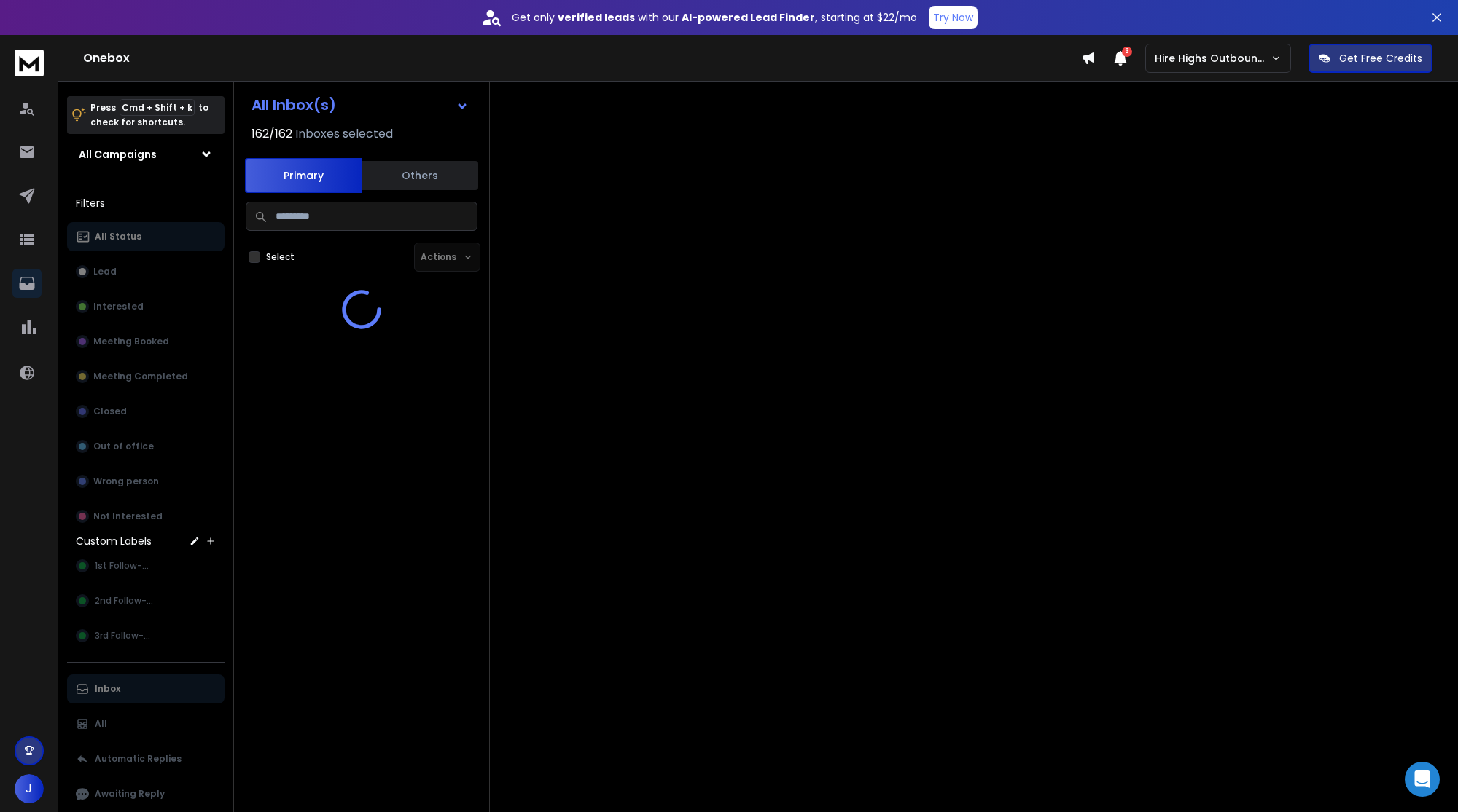
click at [313, 169] on button "Primary" at bounding box center [303, 175] width 117 height 35
